Goal: Find contact information: Find contact information

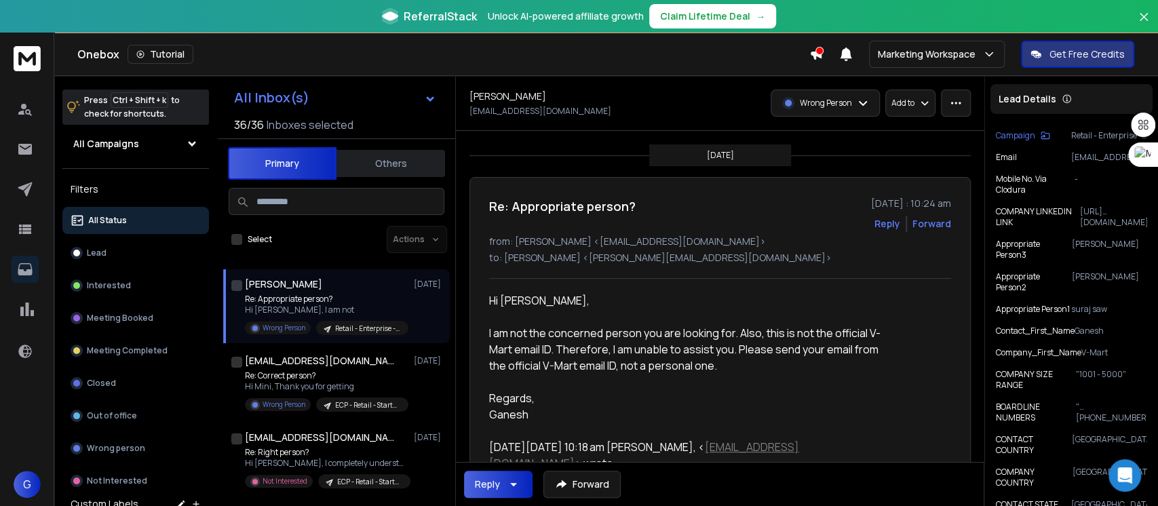
scroll to position [551, 0]
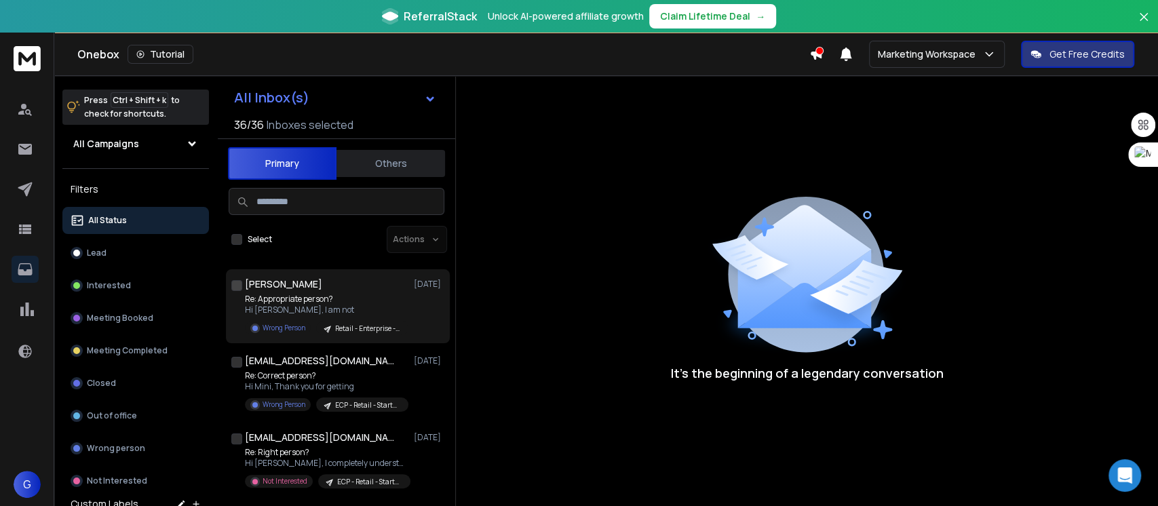
click at [340, 303] on p "Re: Appropriate person?" at bounding box center [326, 299] width 163 height 11
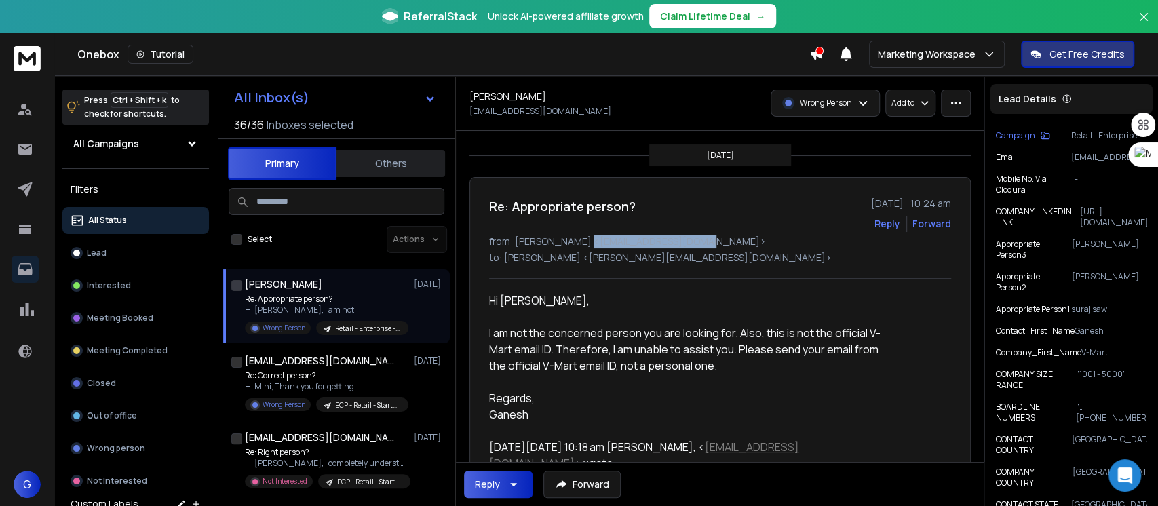
drag, startPoint x: 585, startPoint y: 245, endPoint x: 696, endPoint y: 241, distance: 112.0
click at [696, 241] on p "from: Ganesh Kumar <ganesh@vmartretail.com>" at bounding box center [720, 242] width 462 height 14
copy p "[EMAIL_ADDRESS][DOMAIN_NAME]"
